Goal: Task Accomplishment & Management: Use online tool/utility

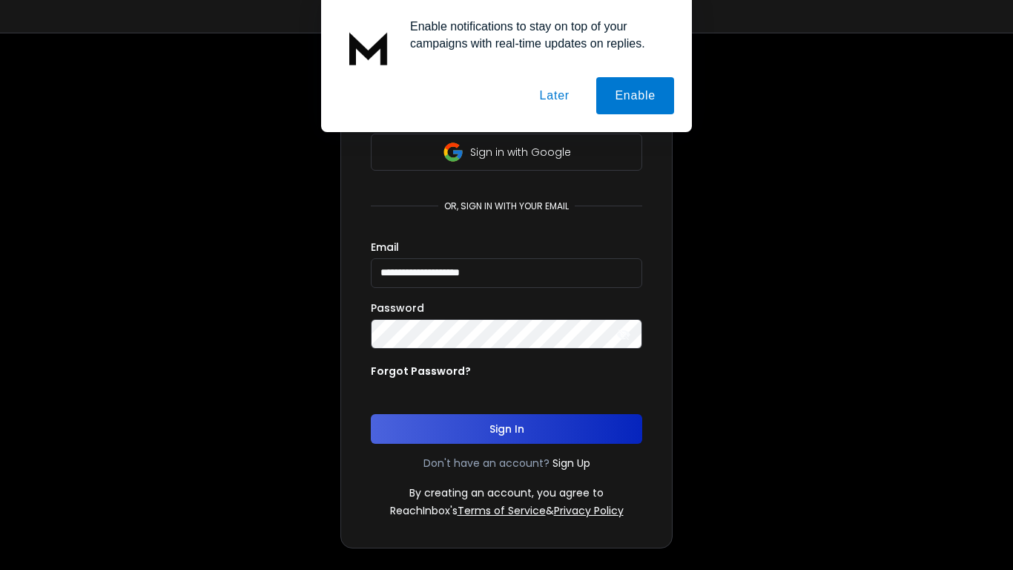
type input "**********"
click at [507, 428] on button "Sign In" at bounding box center [506, 429] width 271 height 30
